Goal: Communication & Community: Answer question/provide support

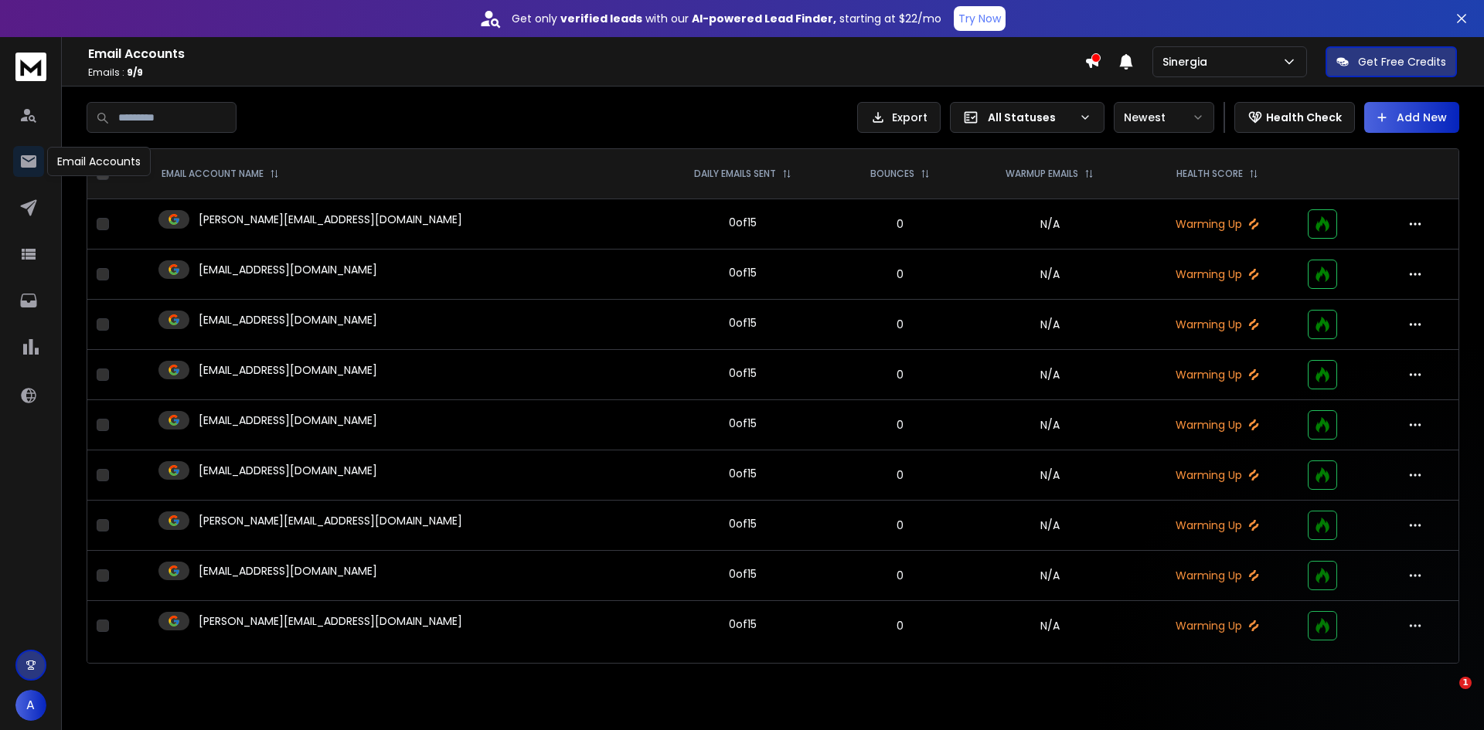
click at [33, 168] on icon at bounding box center [28, 161] width 19 height 19
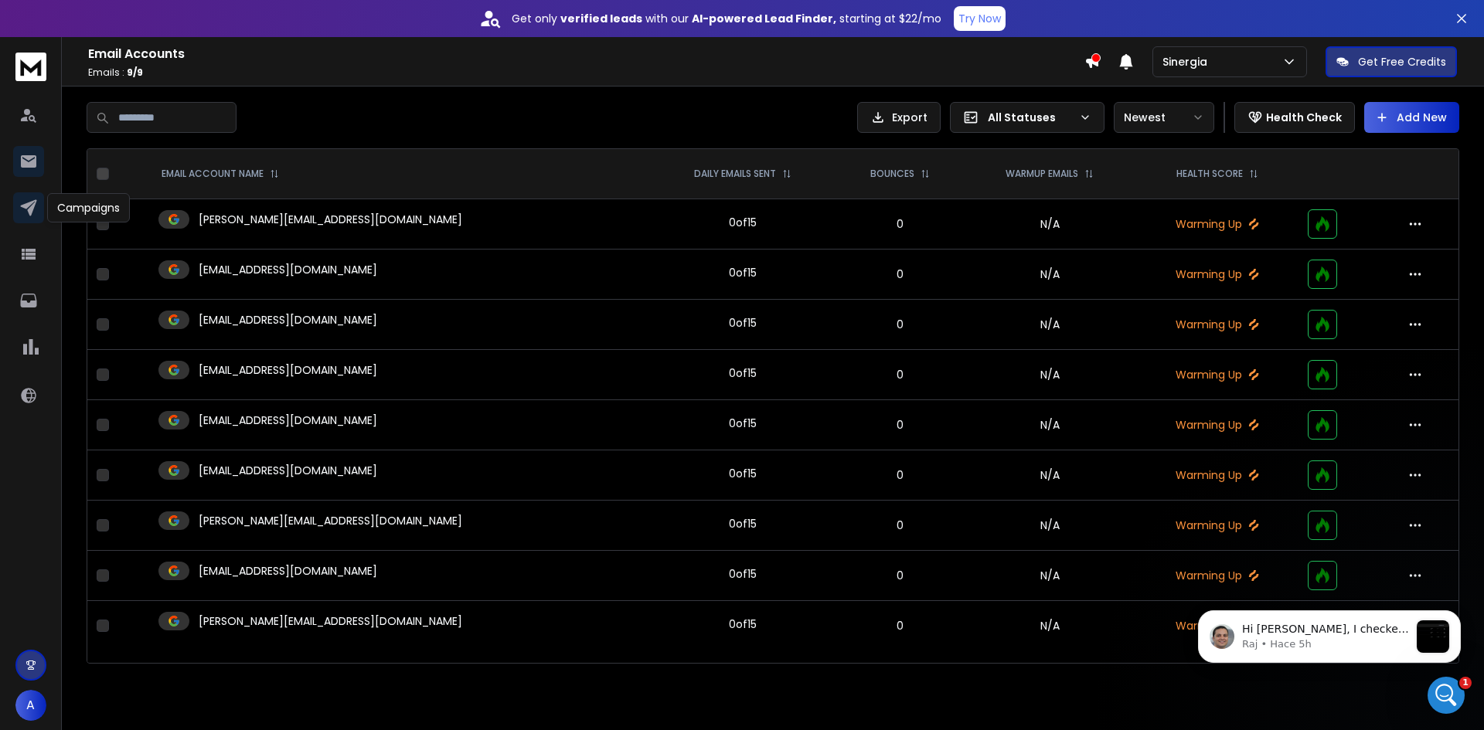
click at [31, 209] on icon at bounding box center [28, 207] width 16 height 16
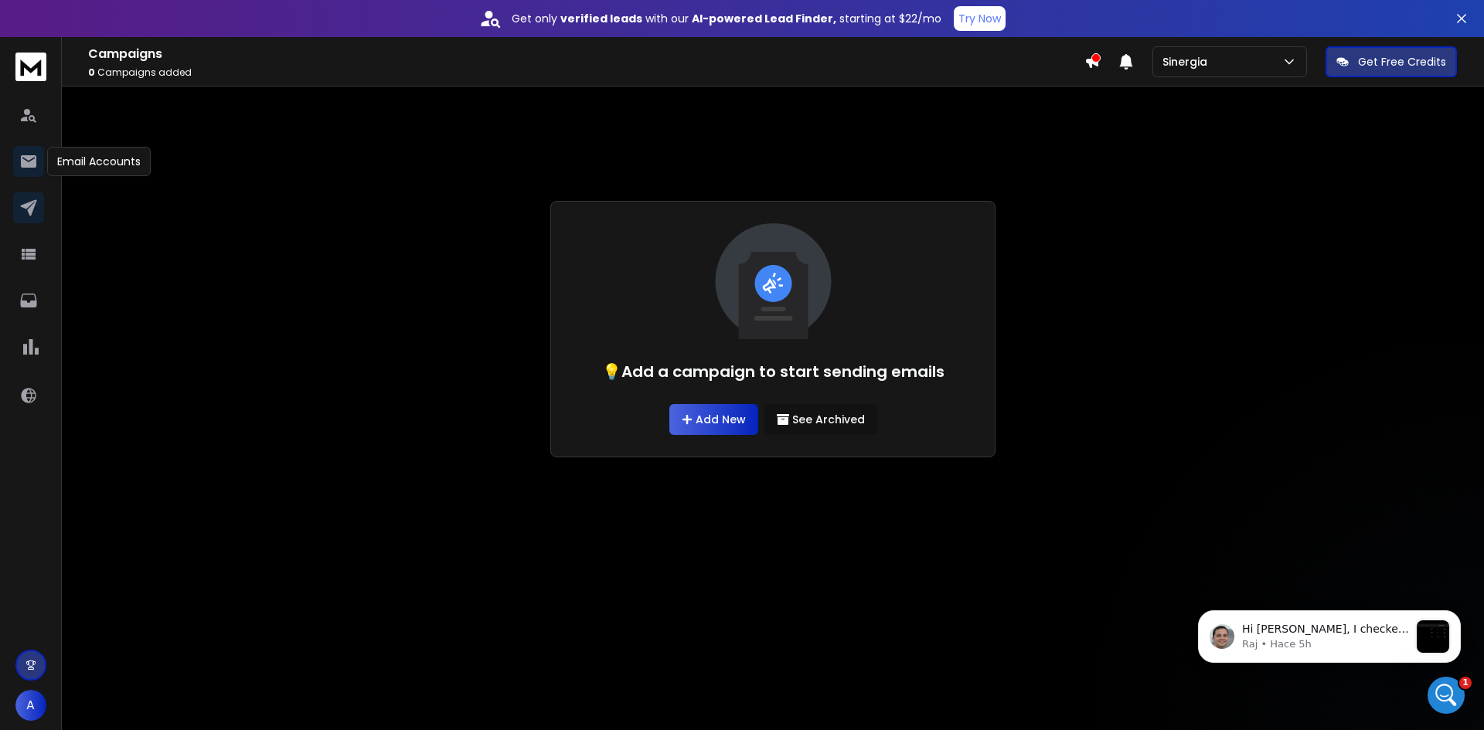
click at [26, 166] on icon at bounding box center [28, 161] width 15 height 12
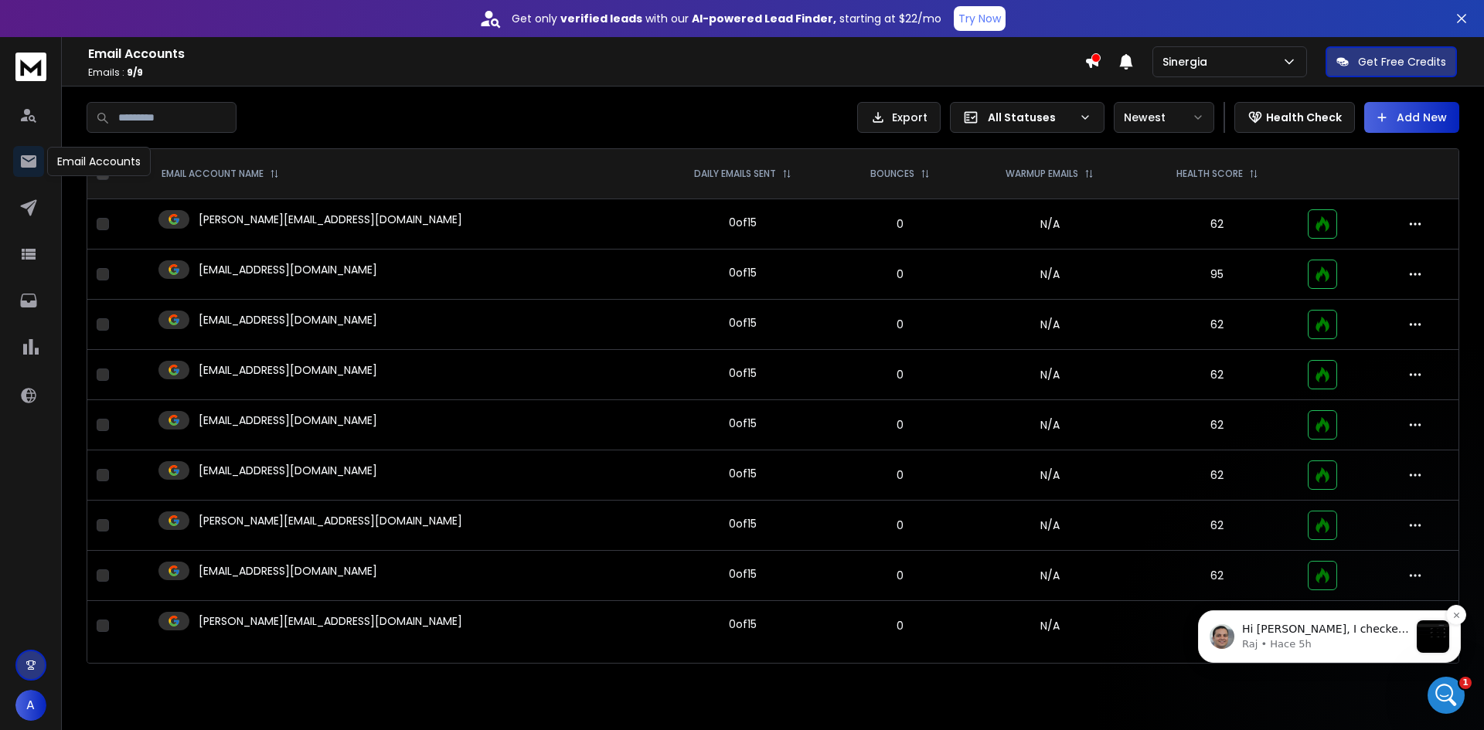
click at [1349, 652] on p "Raj • Hace 5h" at bounding box center [1325, 645] width 167 height 14
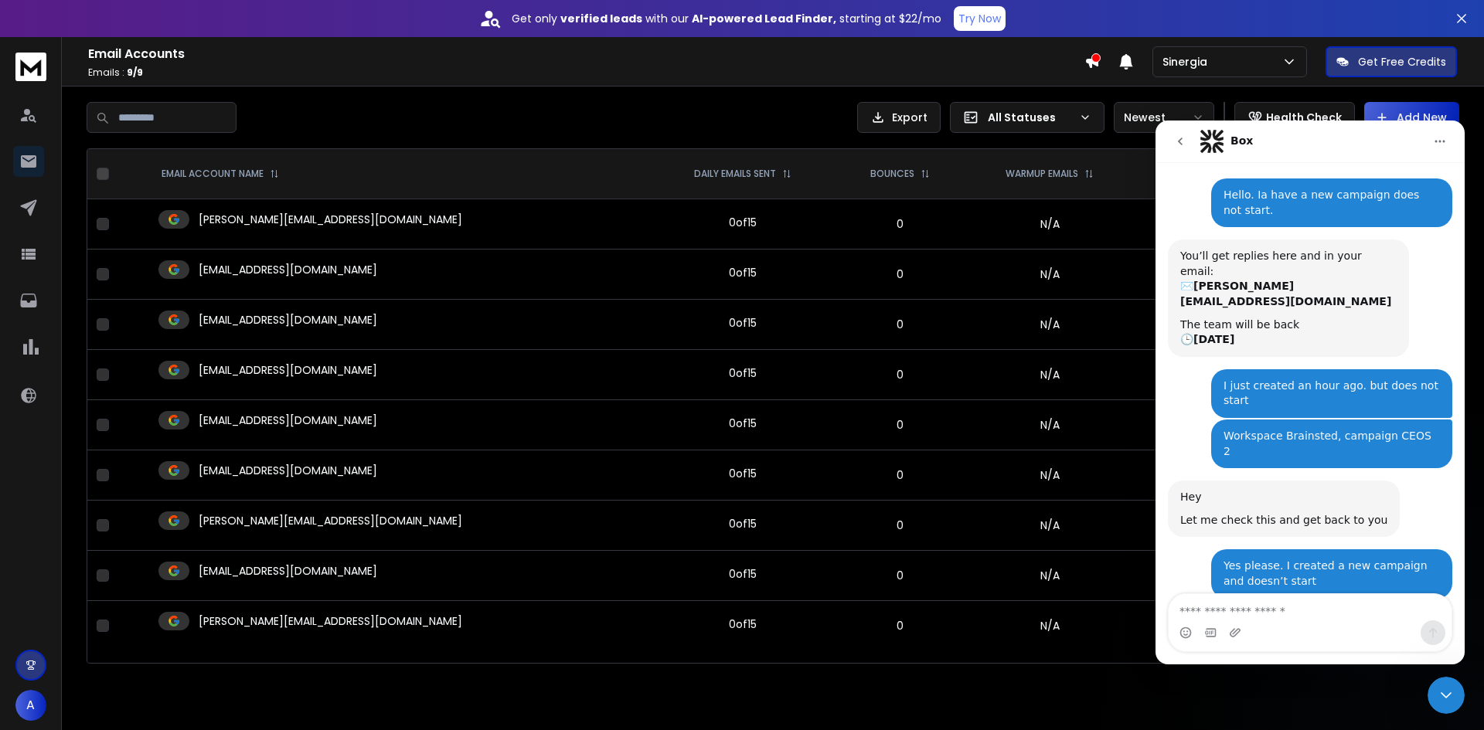
scroll to position [18, 0]
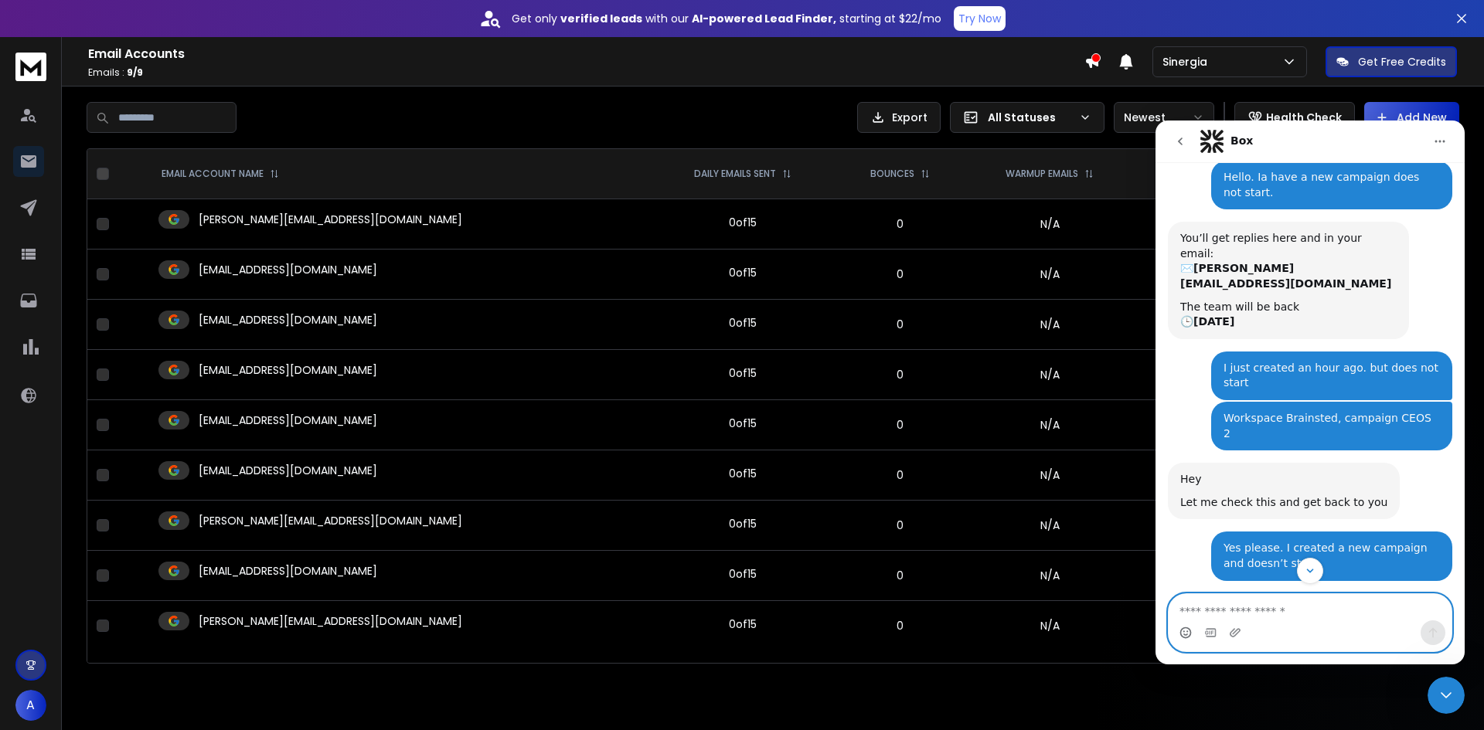
click at [1186, 638] on circle "Selector de emoji" at bounding box center [1185, 633] width 10 height 10
click at [1196, 613] on textarea "Escribe un mensaje..." at bounding box center [1310, 607] width 283 height 26
type textarea "*********"
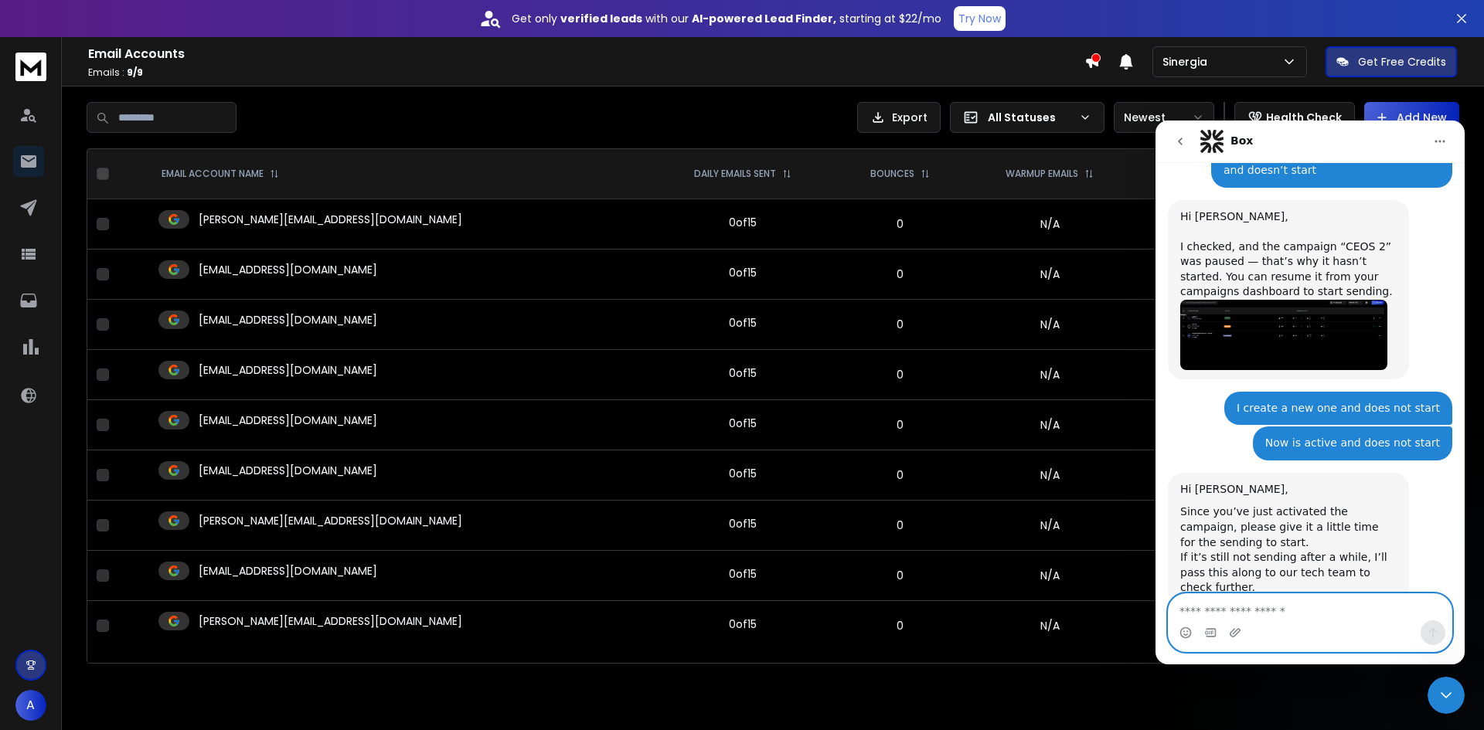
scroll to position [412, 0]
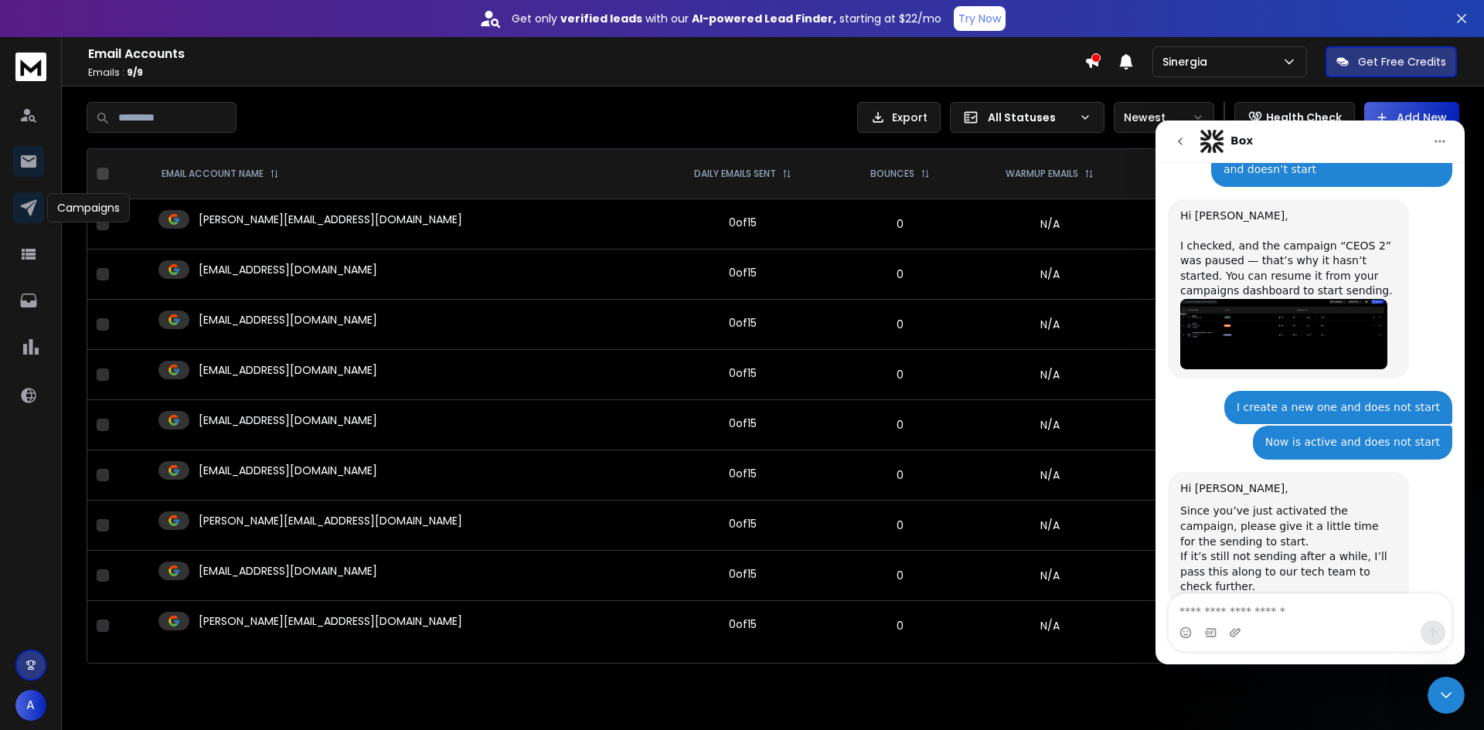
click at [36, 206] on icon at bounding box center [28, 208] width 19 height 19
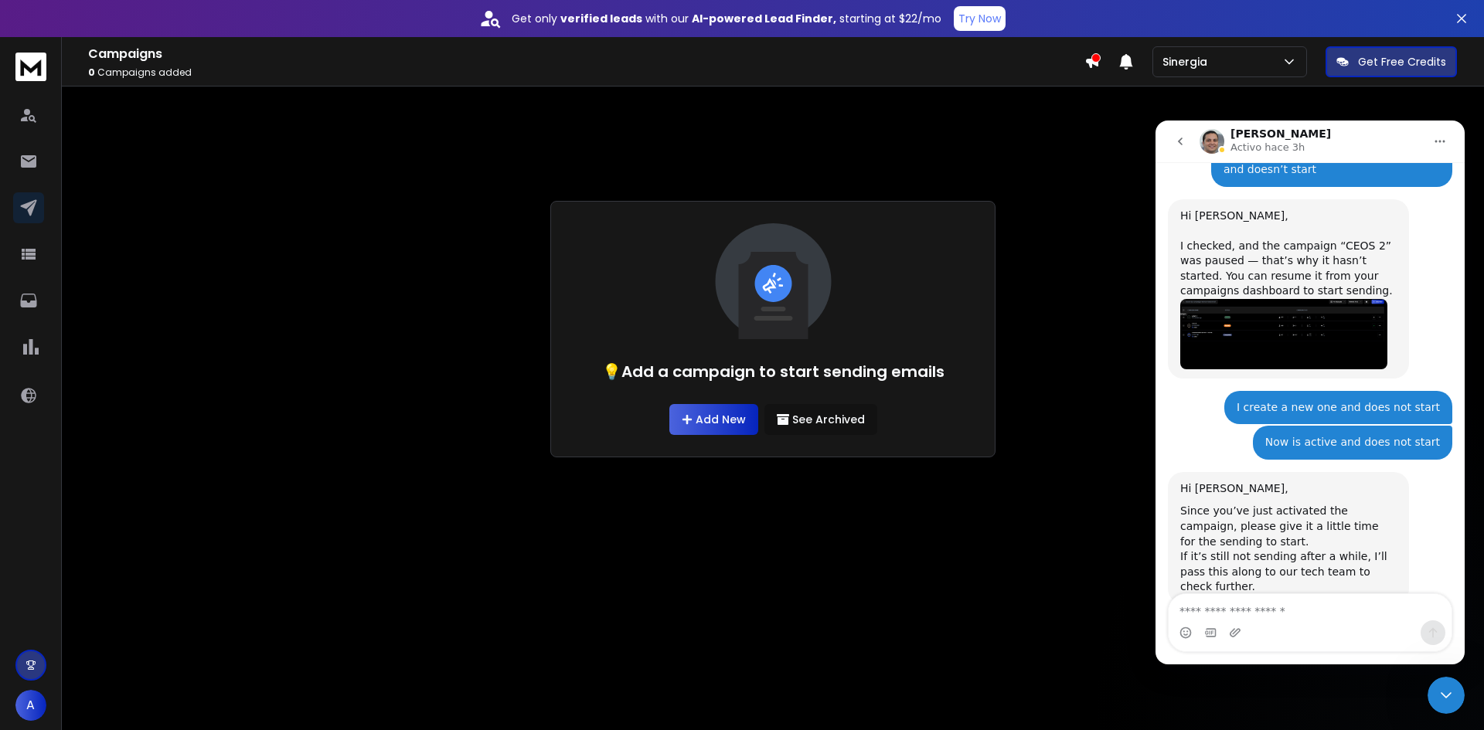
click at [1451, 700] on icon "Cerrar Intercom Messenger" at bounding box center [1446, 695] width 19 height 19
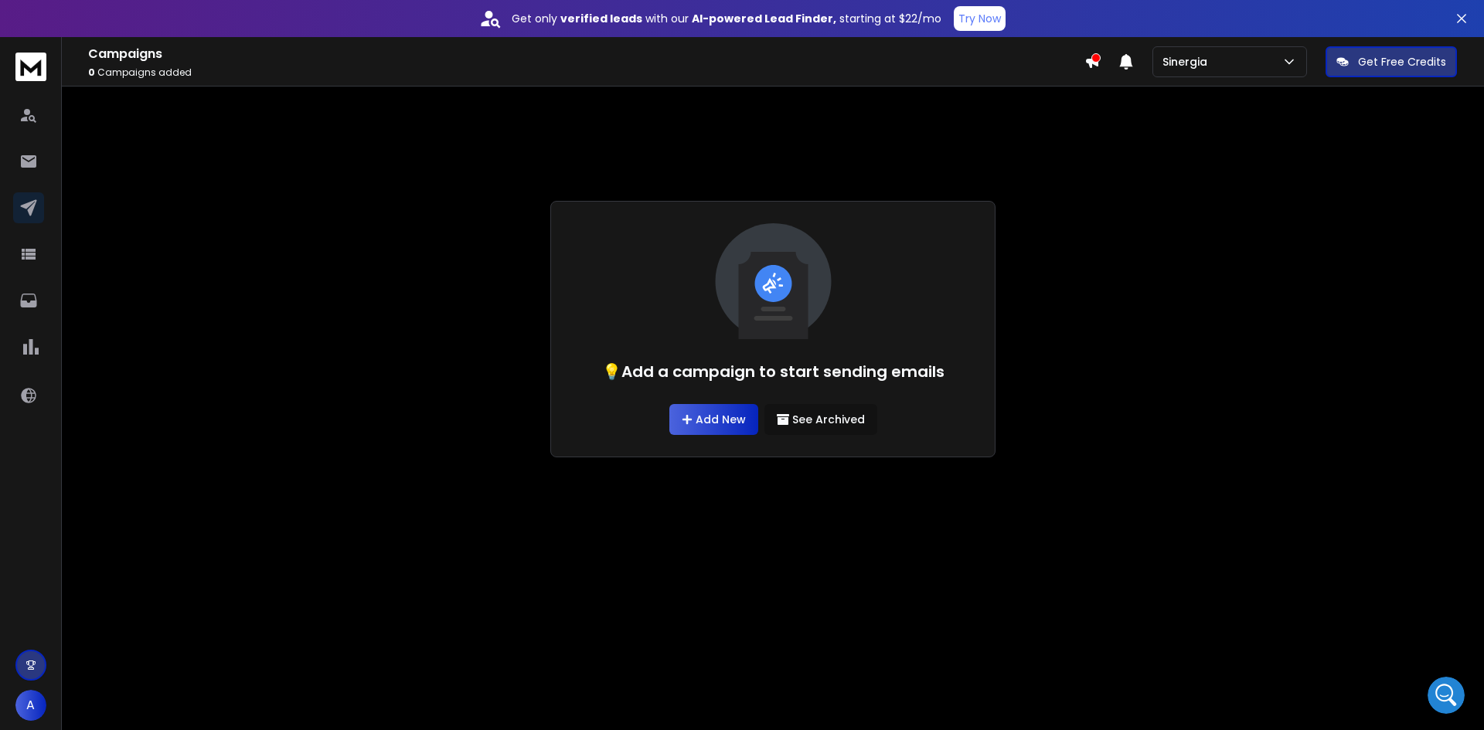
scroll to position [412, 0]
click at [26, 162] on icon at bounding box center [28, 161] width 15 height 12
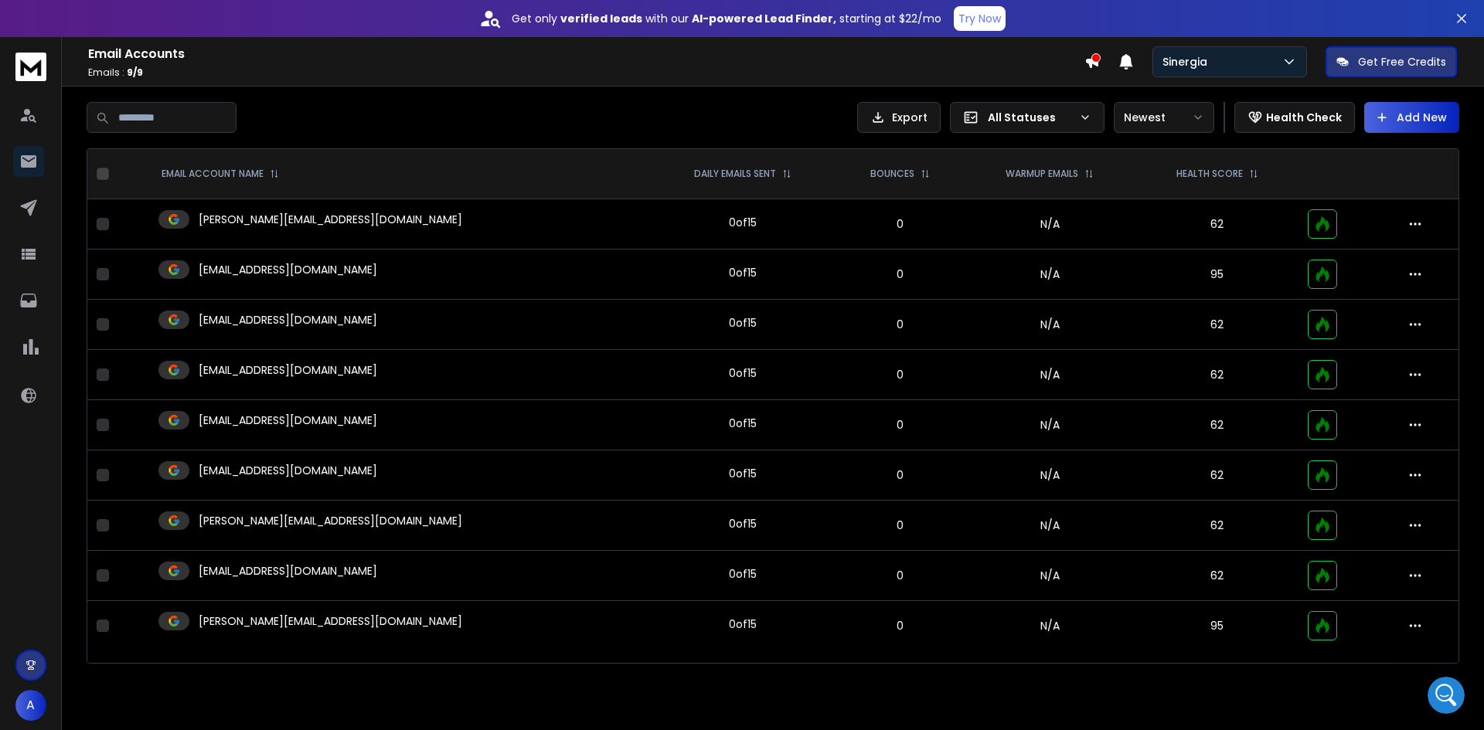
click at [1237, 66] on div "Sinergia" at bounding box center [1229, 61] width 134 height 15
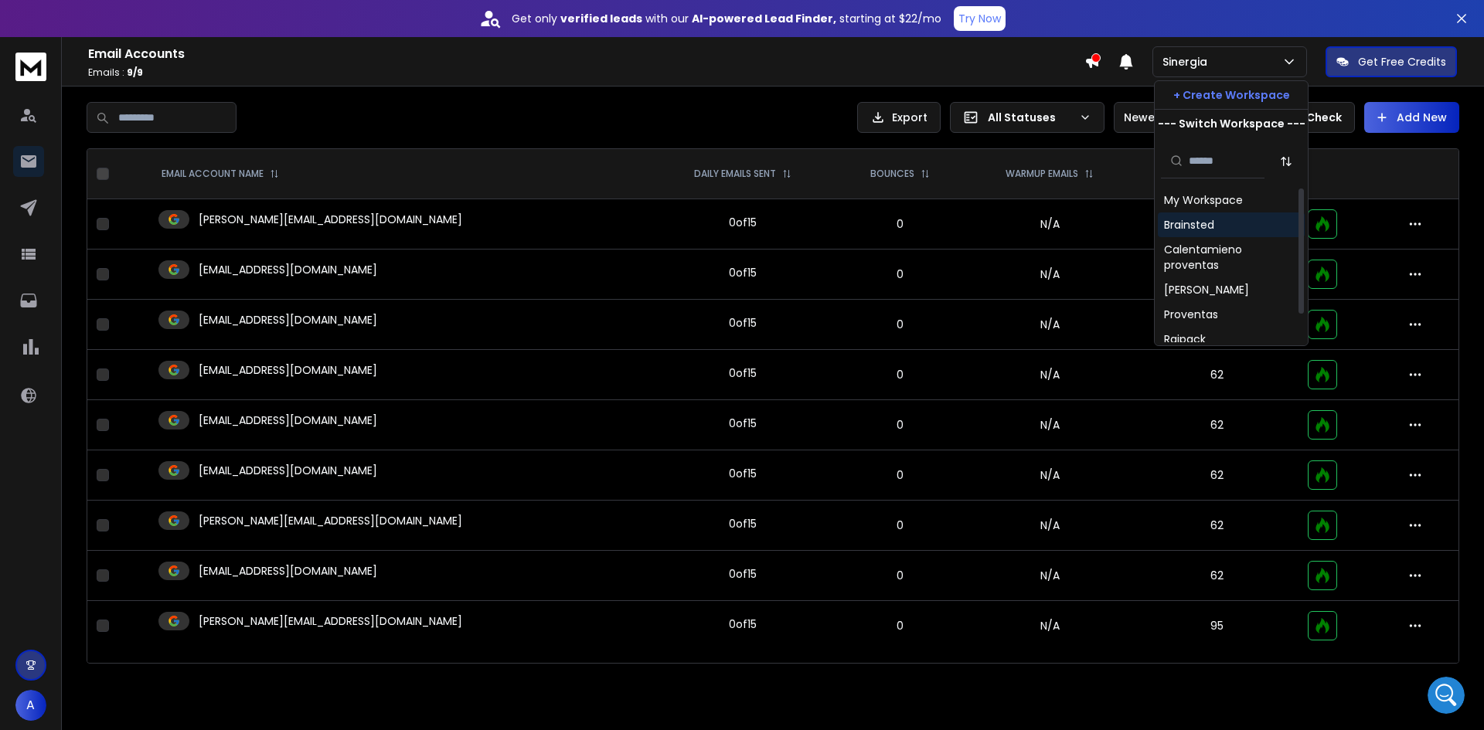
click at [723, 101] on div "Export All Statuses Newest Health Check Add New EMAIL ACCOUNT NAME DAILY EMAILS…" at bounding box center [773, 383] width 1422 height 593
